Goal: Task Accomplishment & Management: Manage account settings

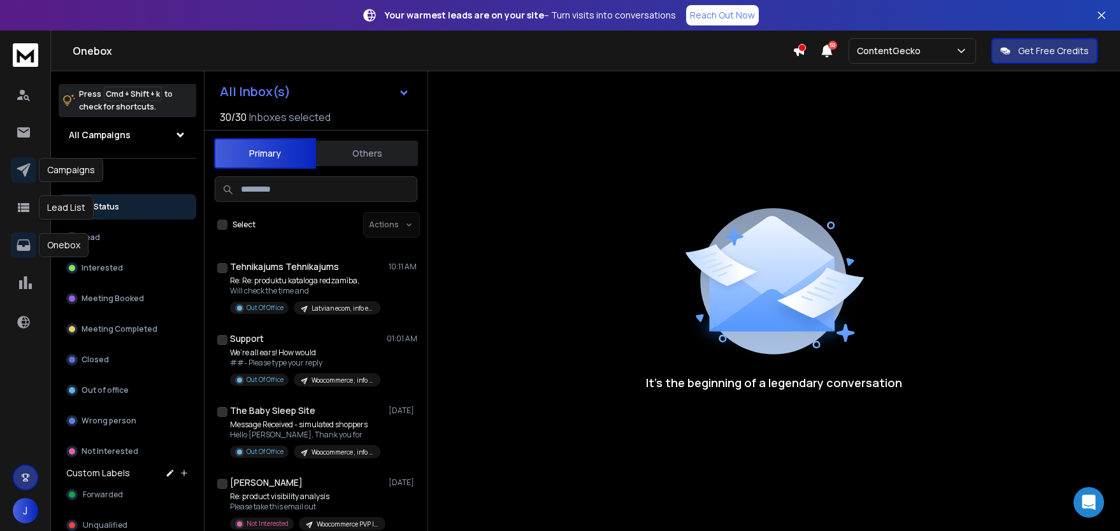
click at [22, 171] on icon at bounding box center [23, 169] width 13 height 13
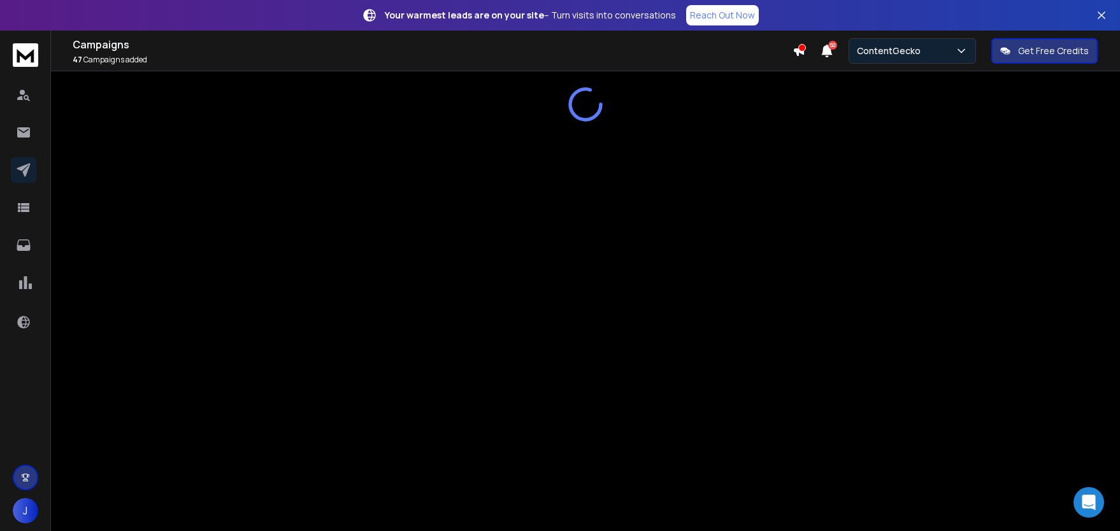
click at [900, 50] on p "ContentGecko" at bounding box center [891, 51] width 69 height 13
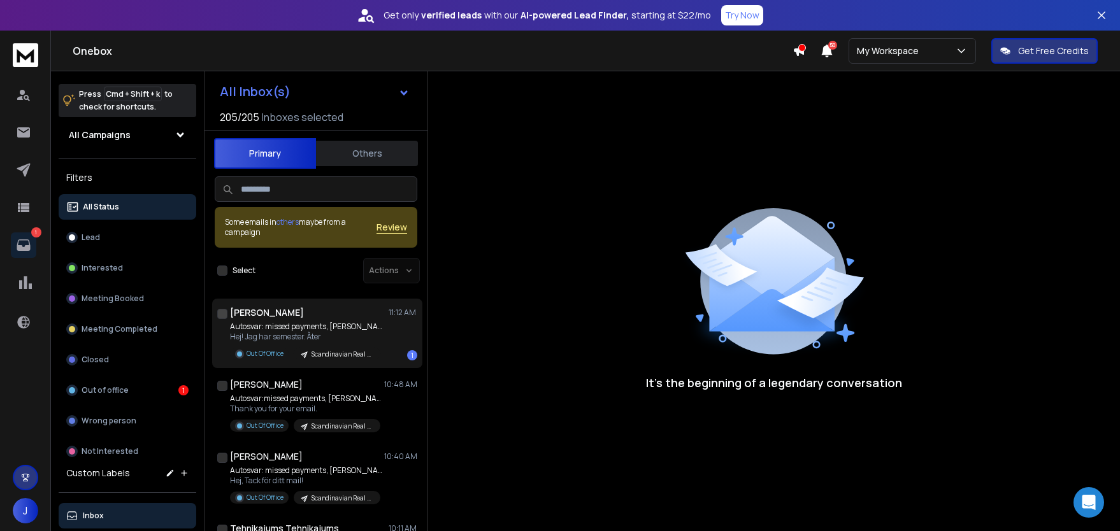
click at [275, 322] on p "Autosvar: missed payments, [PERSON_NAME]" at bounding box center [306, 327] width 153 height 10
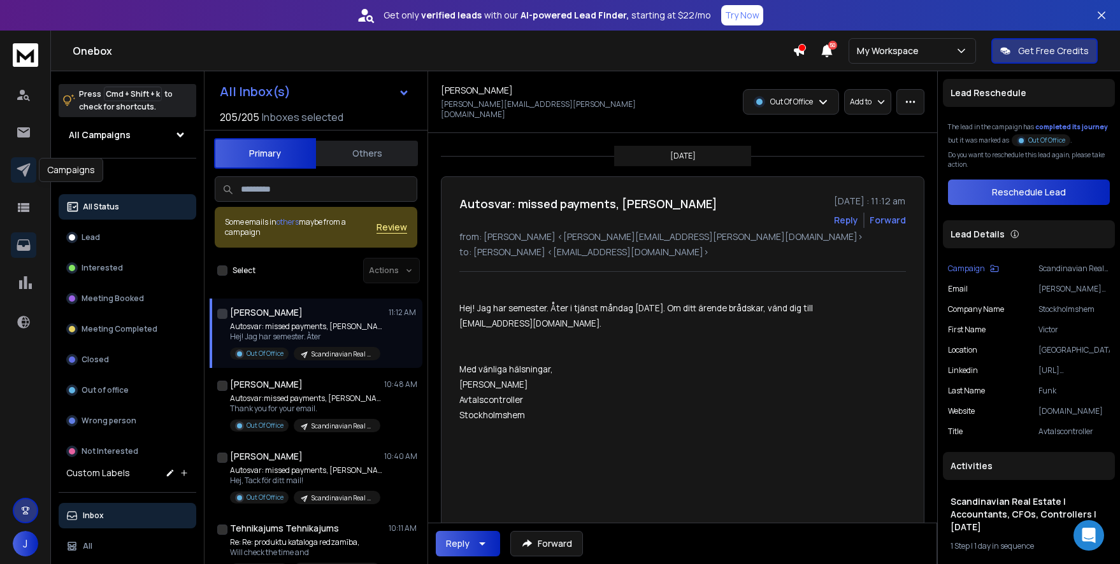
click at [26, 168] on icon at bounding box center [23, 169] width 13 height 13
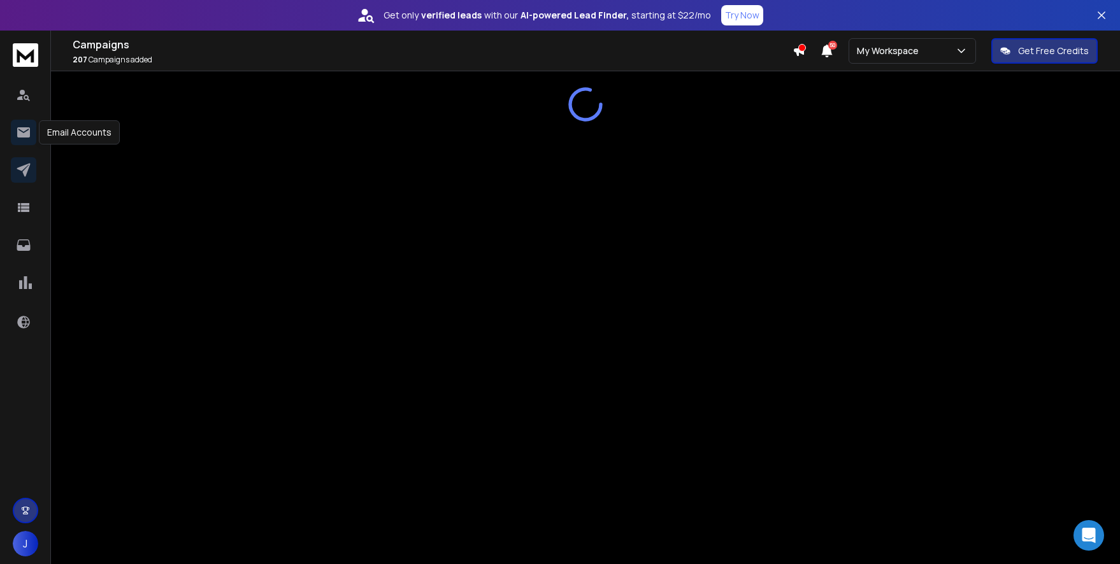
click at [27, 125] on icon at bounding box center [23, 132] width 15 height 15
click at [924, 47] on p "My Workspace" at bounding box center [890, 51] width 67 height 13
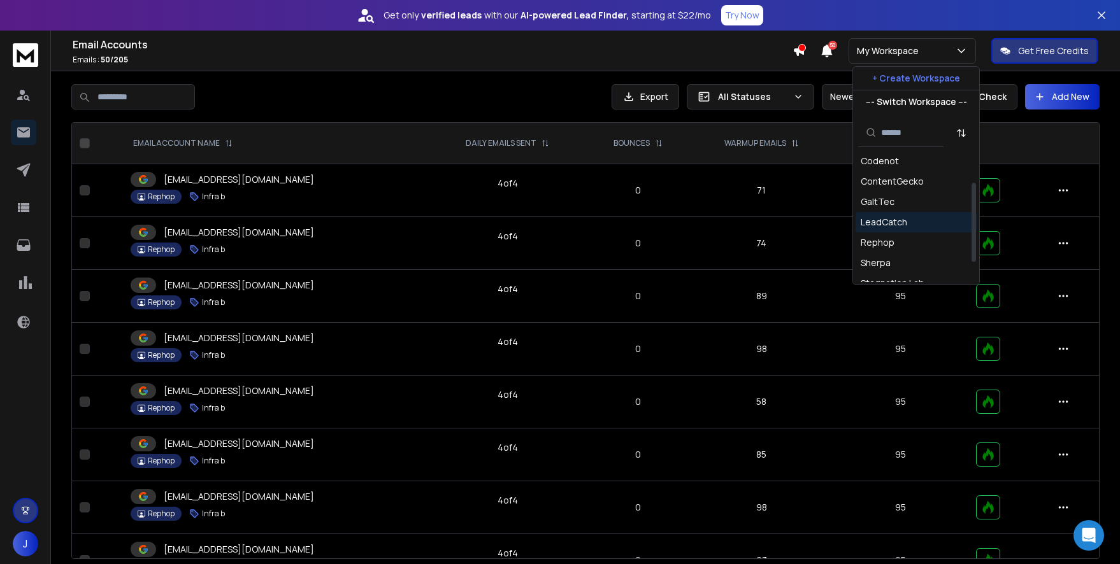
scroll to position [76, 0]
click at [902, 214] on div "Rephop" at bounding box center [916, 211] width 121 height 20
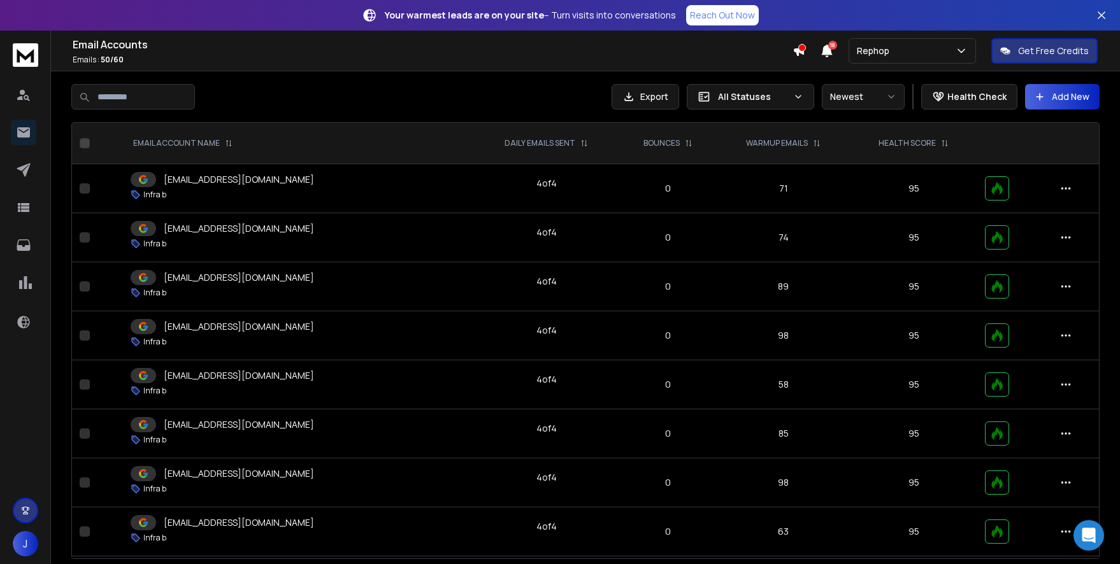
click at [739, 94] on p "All Statuses" at bounding box center [753, 96] width 70 height 13
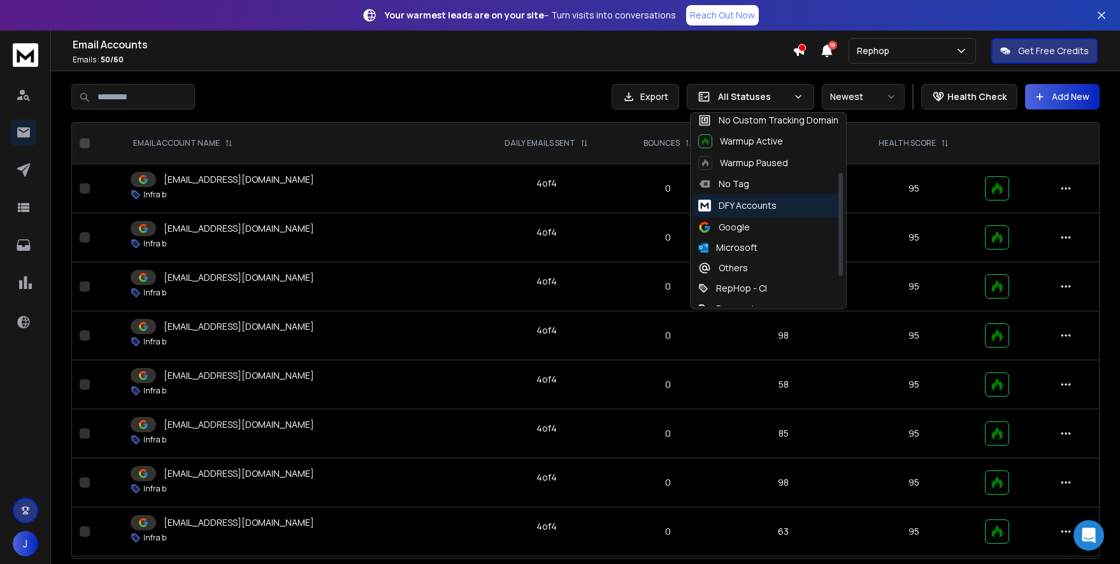
scroll to position [161, 0]
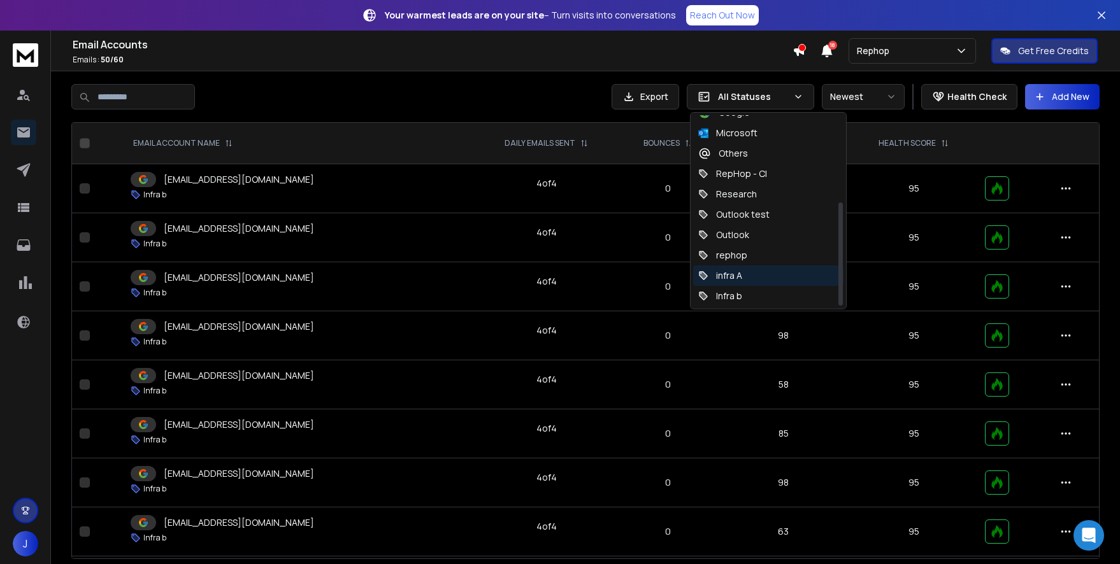
click at [761, 277] on div "infra A" at bounding box center [768, 276] width 150 height 20
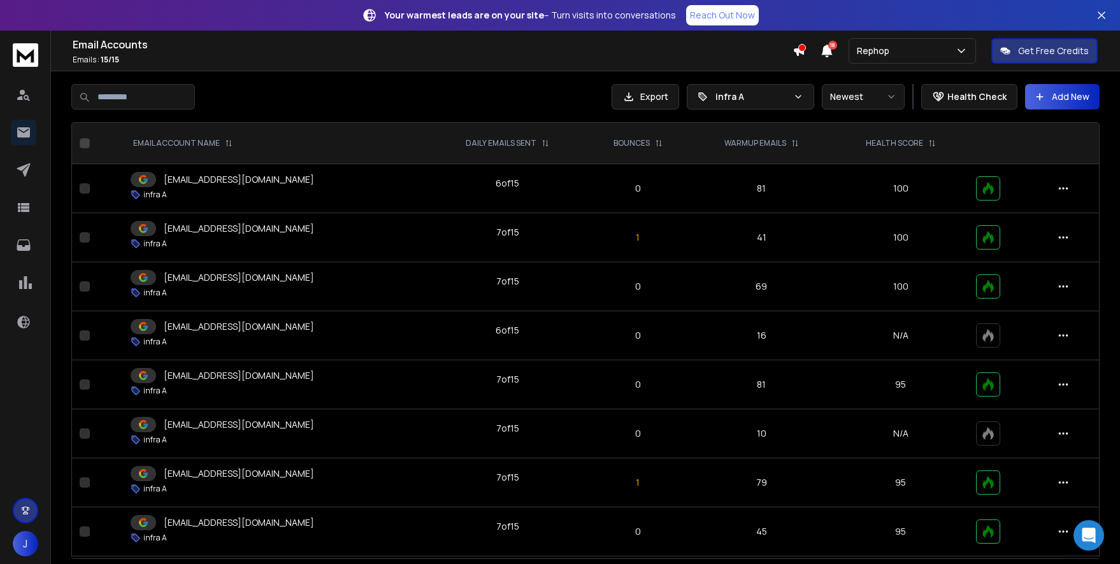
click at [986, 332] on icon at bounding box center [988, 335] width 13 height 13
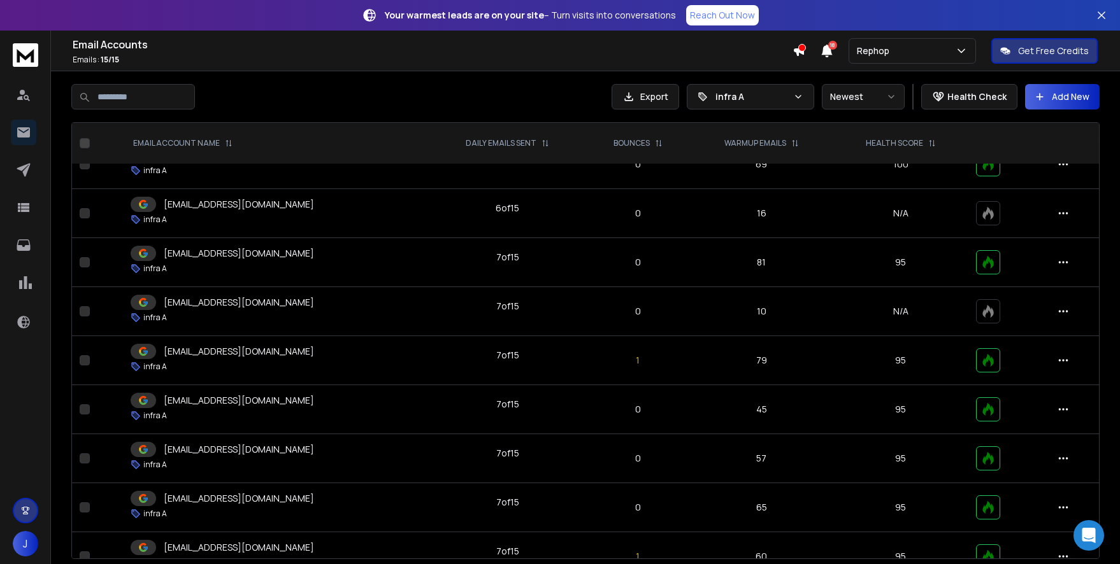
scroll to position [0, 0]
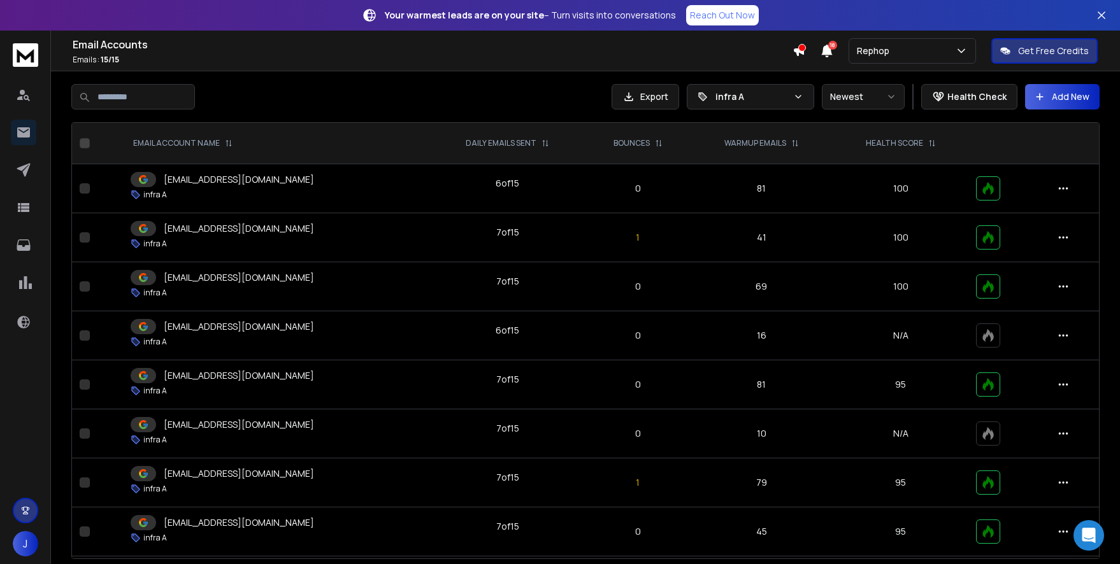
click at [983, 331] on icon at bounding box center [988, 335] width 13 height 13
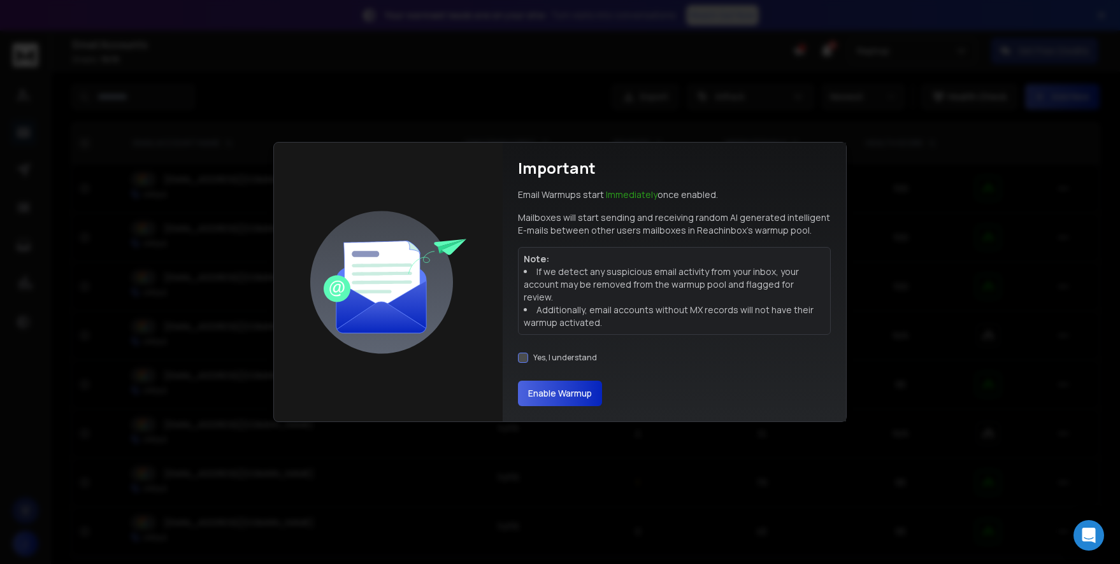
click at [557, 383] on button "Enable Warmup" at bounding box center [560, 393] width 84 height 25
click at [525, 353] on button "Yes, I understand" at bounding box center [523, 358] width 10 height 10
click at [560, 381] on button "Enable Warmup" at bounding box center [560, 393] width 84 height 25
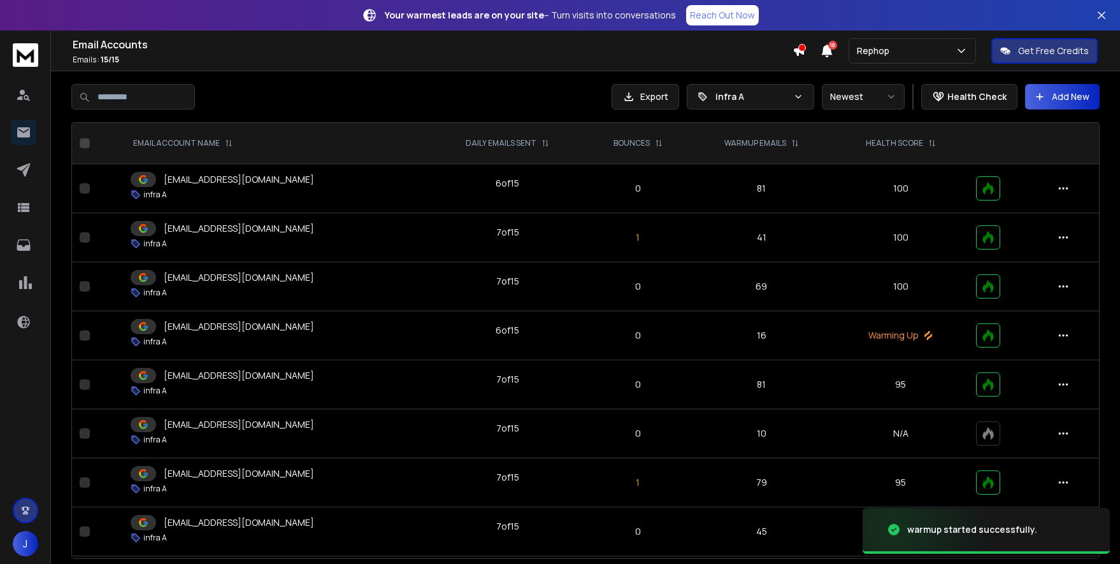
click at [981, 425] on div at bounding box center [988, 434] width 24 height 24
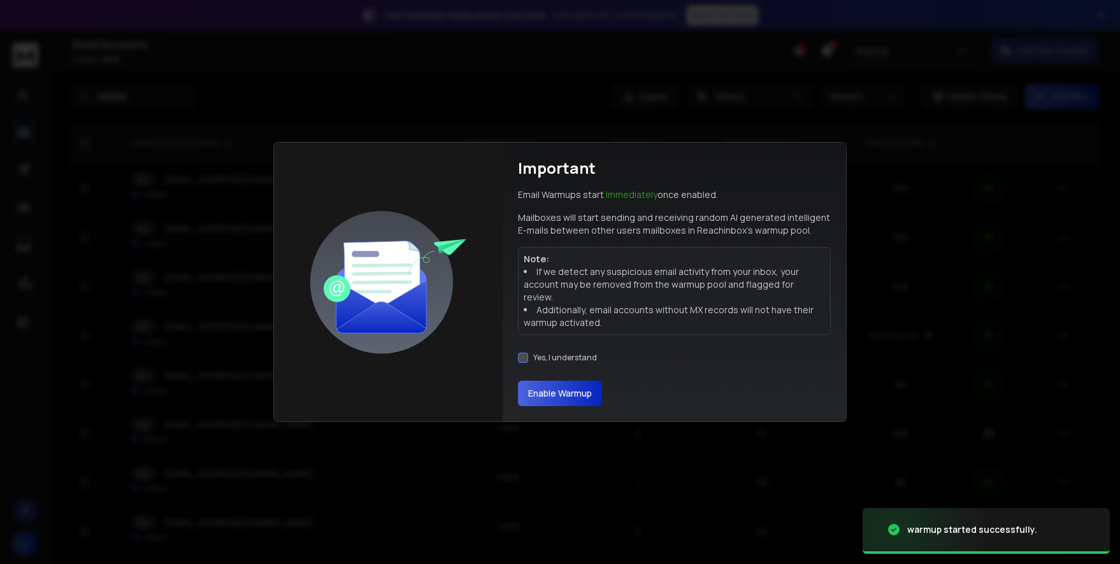
click at [520, 353] on button "Yes, I understand" at bounding box center [523, 358] width 10 height 10
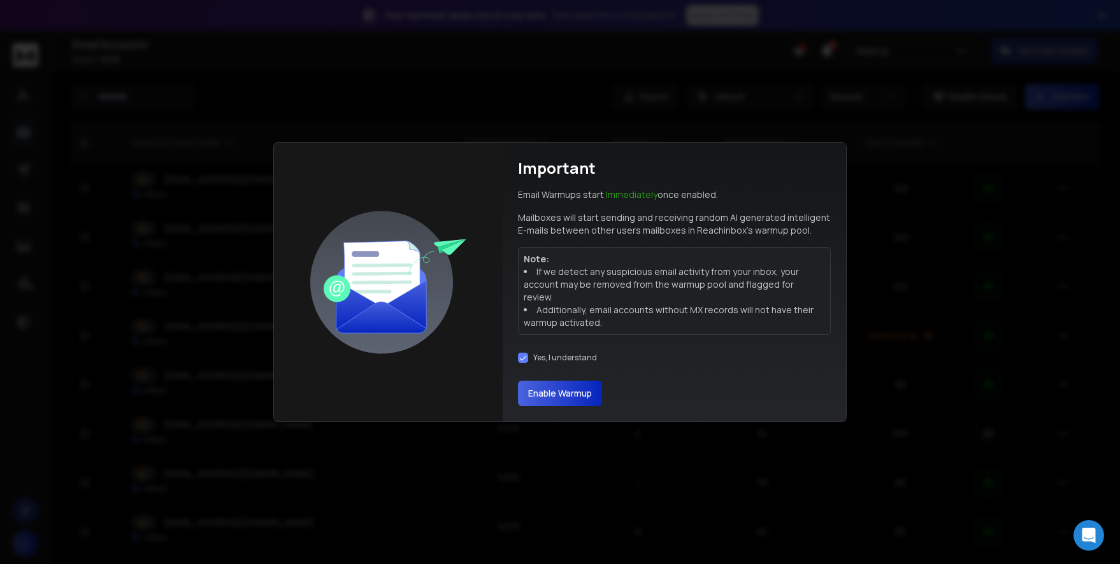
click at [550, 395] on button "Enable Warmup" at bounding box center [560, 393] width 84 height 25
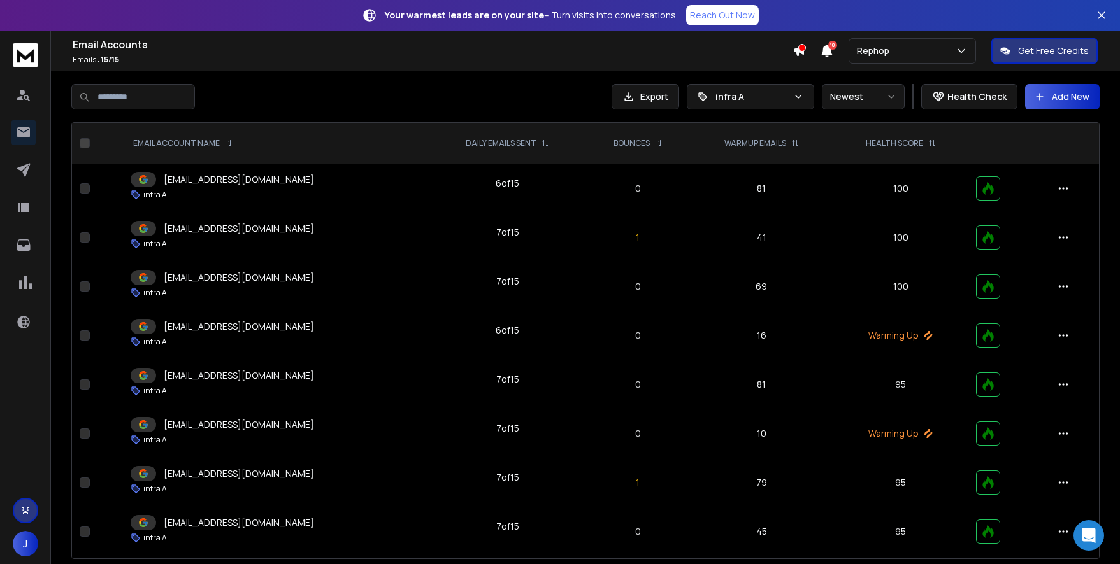
click at [756, 103] on p "infra A" at bounding box center [751, 96] width 73 height 13
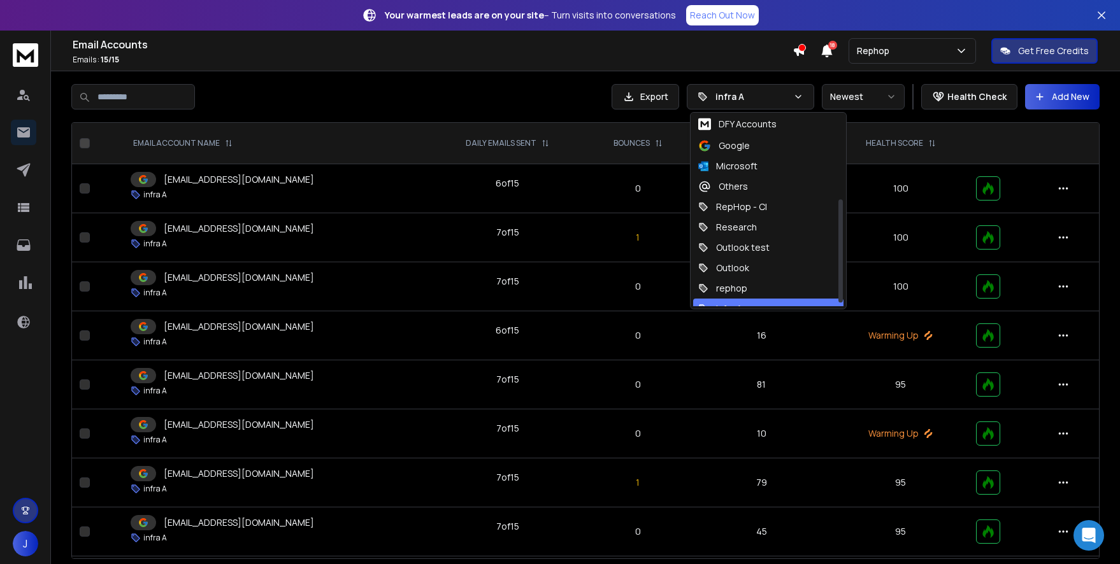
scroll to position [161, 0]
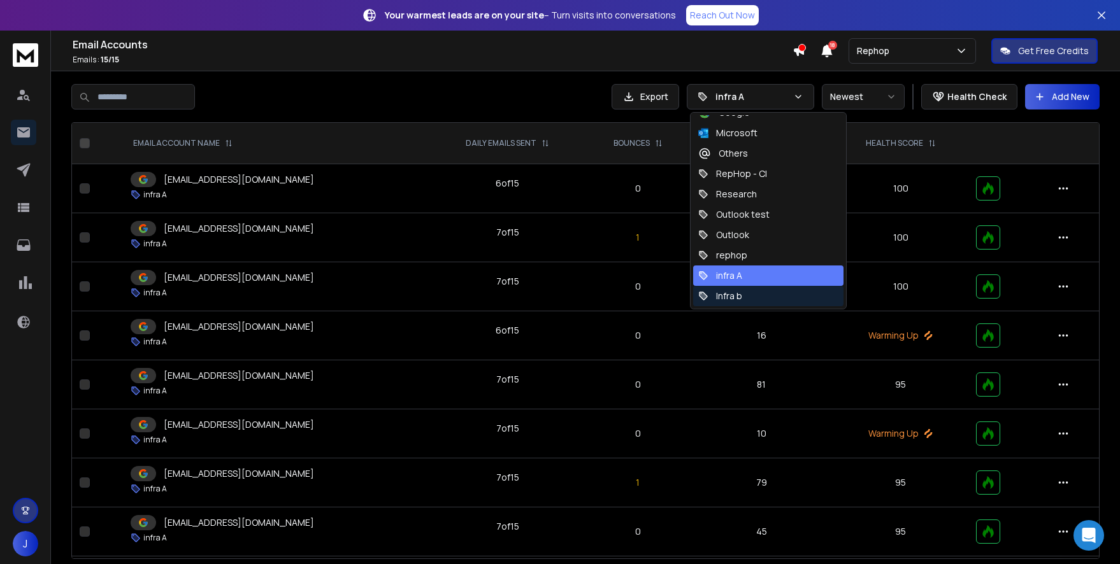
click at [373, 111] on div "Export infra A Newest Health Check Add New EMAIL ACCOUNT NAME DAILY EMAILS SENT…" at bounding box center [585, 321] width 1028 height 475
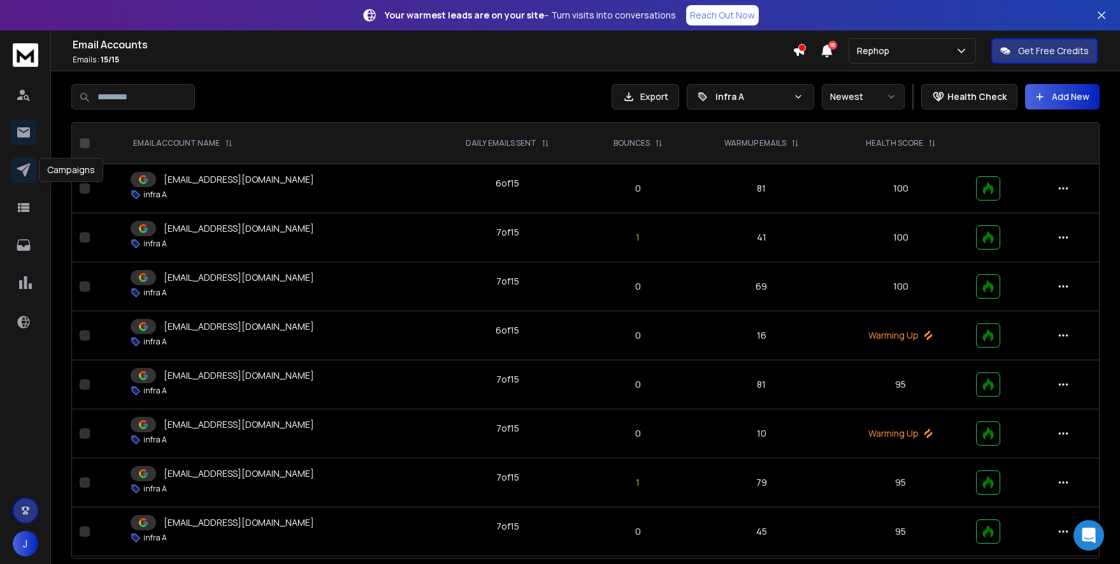
click at [22, 171] on icon at bounding box center [23, 169] width 13 height 13
